Goal: Navigation & Orientation: Find specific page/section

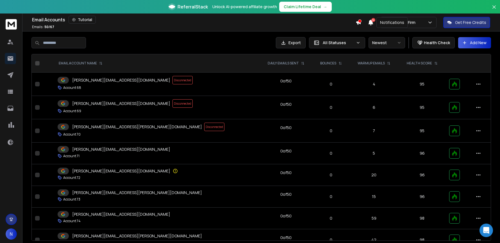
click at [401, 22] on div "Notifications" at bounding box center [391, 22] width 31 height 11
click at [413, 23] on p "Savvy Nerds Firm" at bounding box center [401, 23] width 34 height 6
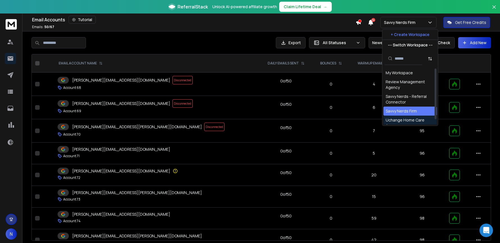
click at [407, 120] on div "Uchange Home Care Agency" at bounding box center [409, 122] width 49 height 11
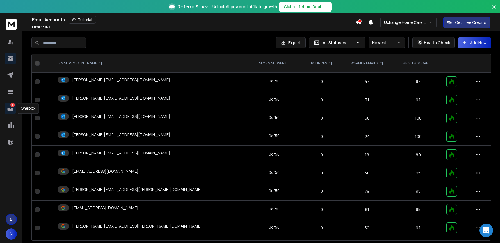
click at [10, 109] on icon at bounding box center [10, 108] width 6 height 5
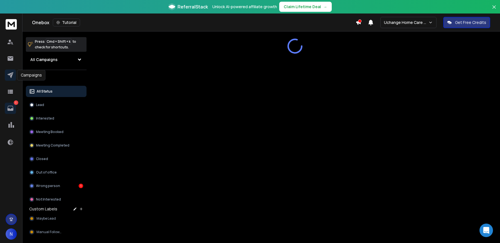
click at [11, 76] on icon at bounding box center [10, 75] width 6 height 6
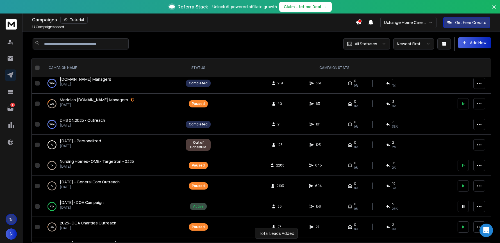
scroll to position [23, 0]
